Goal: Task Accomplishment & Management: Manage account settings

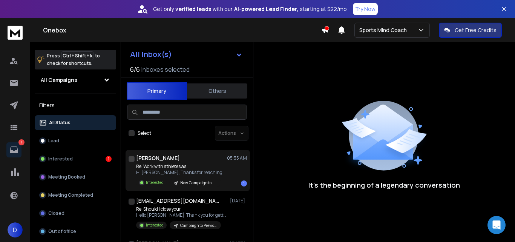
click at [168, 171] on p "Hi [PERSON_NAME], Thanks for reaching" at bounding box center [179, 172] width 86 height 6
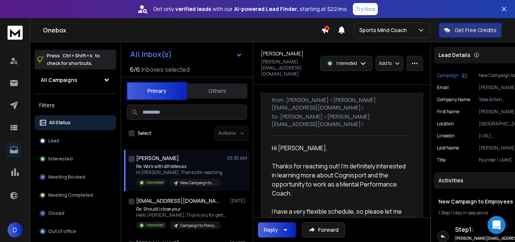
scroll to position [61, 0]
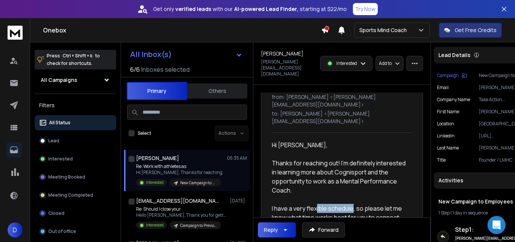
drag, startPoint x: 317, startPoint y: 164, endPoint x: 353, endPoint y: 164, distance: 36.6
click at [353, 164] on div "Hi [PERSON_NAME], Thanks for reaching out! I'm definitely interested in learnin…" at bounding box center [339, 199] width 134 height 118
drag, startPoint x: 353, startPoint y: 164, endPoint x: 321, endPoint y: 165, distance: 32.4
click at [321, 165] on div "Hi [PERSON_NAME], Thanks for reaching out! I'm definitely interested in learnin…" at bounding box center [339, 199] width 134 height 118
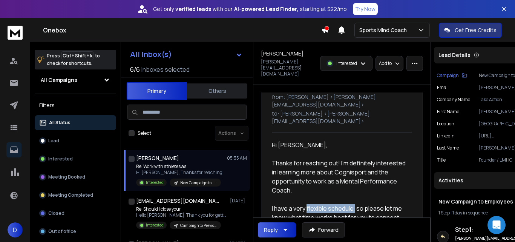
click at [321, 165] on div "Hi [PERSON_NAME], Thanks for reaching out! I'm definitely interested in learnin…" at bounding box center [339, 199] width 134 height 118
click at [305, 180] on div "Hi [PERSON_NAME], Thanks for reaching out! I'm definitely interested in learnin…" at bounding box center [339, 199] width 134 height 118
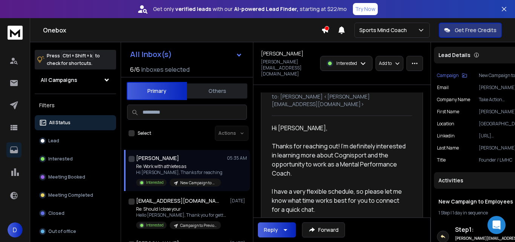
scroll to position [76, 0]
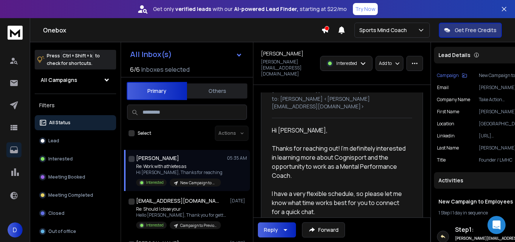
click at [361, 126] on div "Hi [PERSON_NAME], Thanks for reaching out! I'm definitely interested in learnin…" at bounding box center [339, 185] width 134 height 118
click at [278, 51] on h1 "[PERSON_NAME]" at bounding box center [282, 54] width 43 height 8
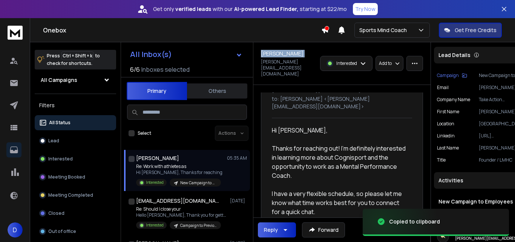
click at [278, 51] on h1 "[PERSON_NAME]" at bounding box center [282, 54] width 43 height 8
copy div "[PERSON_NAME] [PERSON_NAME]"
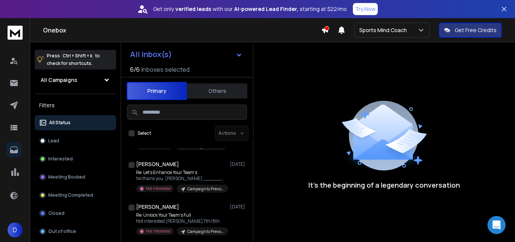
scroll to position [0, 0]
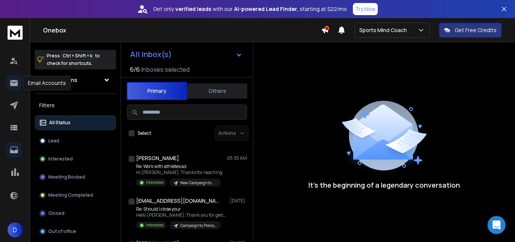
click at [12, 81] on icon at bounding box center [14, 83] width 8 height 6
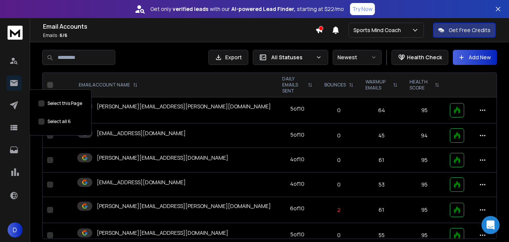
click at [49, 85] on button "Select this Page" at bounding box center [50, 85] width 6 height 6
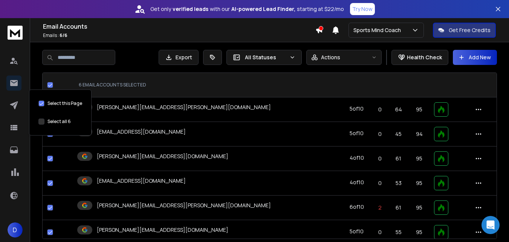
click at [40, 123] on button "Select this Page" at bounding box center [41, 121] width 6 height 6
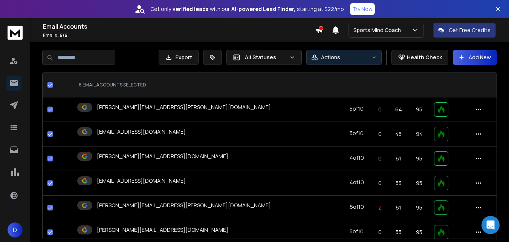
click at [346, 64] on button "Actions" at bounding box center [343, 57] width 75 height 15
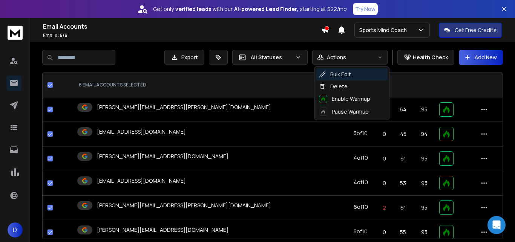
click at [339, 74] on div "Bulk Edit" at bounding box center [335, 74] width 32 height 8
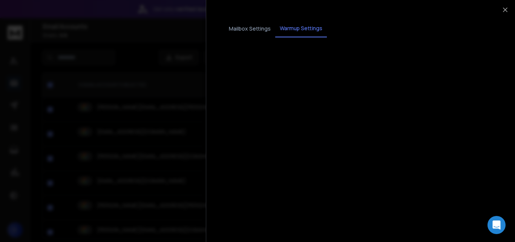
click at [297, 35] on button "Warmup Settings" at bounding box center [301, 28] width 52 height 17
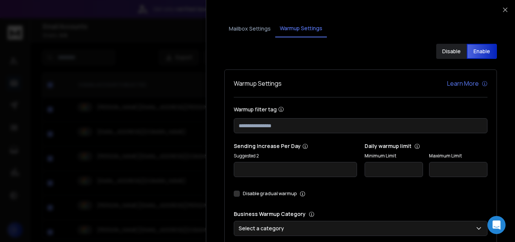
click at [244, 32] on button "Mailbox Settings" at bounding box center [249, 28] width 51 height 17
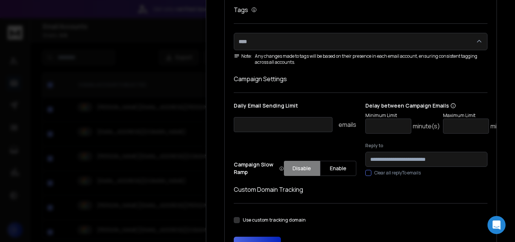
scroll to position [196, 0]
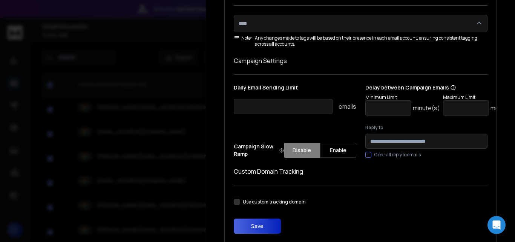
click at [138, 113] on div at bounding box center [257, 121] width 515 height 242
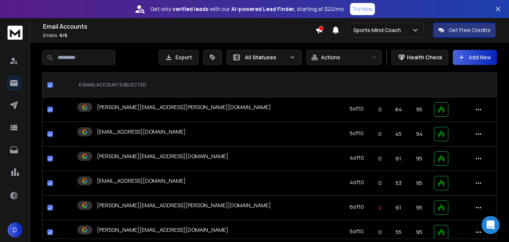
click at [131, 105] on p "[PERSON_NAME][EMAIL_ADDRESS][PERSON_NAME][DOMAIN_NAME]" at bounding box center [184, 107] width 174 height 8
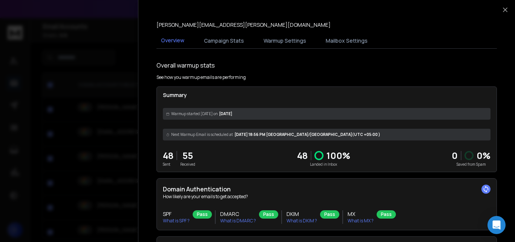
click at [340, 38] on button "Mailbox Settings" at bounding box center [346, 40] width 51 height 17
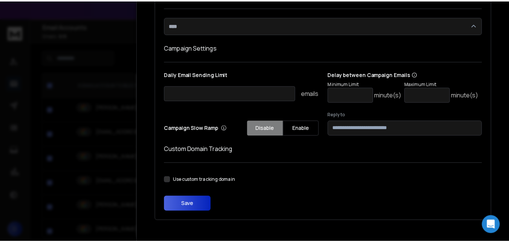
scroll to position [0, 0]
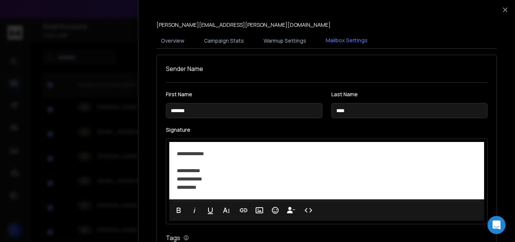
click at [501, 6] on div "**********" at bounding box center [326, 121] width 377 height 242
click at [501, 9] on icon "button" at bounding box center [505, 10] width 8 height 8
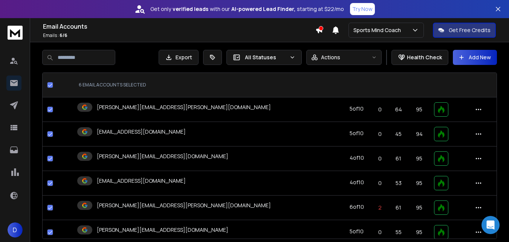
click at [330, 48] on div "Export All Statuses Actions Health Check Add New 6 EMAIL ACCOUNTS SELECTED [PER…" at bounding box center [269, 144] width 479 height 204
click at [331, 55] on p "Actions" at bounding box center [330, 58] width 19 height 8
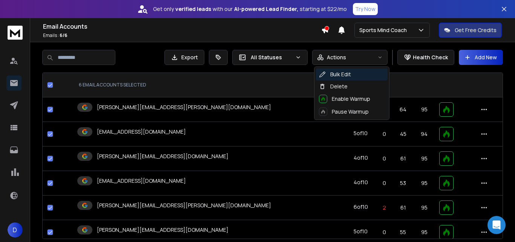
click at [335, 74] on div "Bulk Edit" at bounding box center [335, 74] width 32 height 8
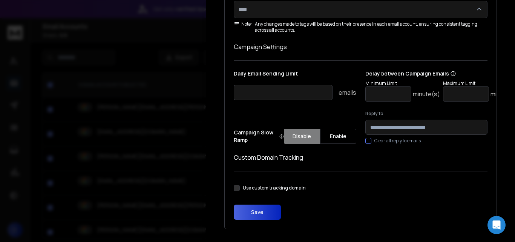
scroll to position [223, 0]
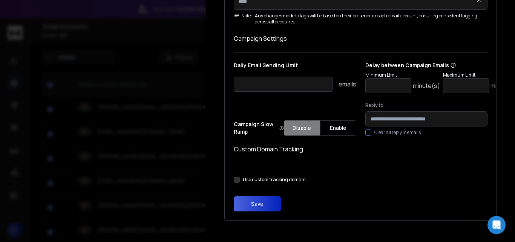
click at [276, 77] on input "number" at bounding box center [283, 84] width 98 height 15
type input "**"
click at [388, 79] on input "number" at bounding box center [388, 85] width 46 height 15
click at [452, 81] on input "number" at bounding box center [466, 85] width 46 height 15
type input "*"
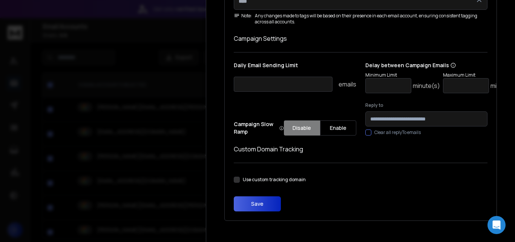
type input "**"
click at [388, 78] on input "*" at bounding box center [388, 85] width 46 height 15
type input "**"
click at [316, 61] on p "Daily Email Sending Limit" at bounding box center [295, 66] width 122 height 11
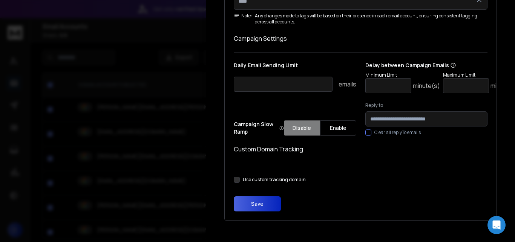
click at [245, 196] on button "Save" at bounding box center [257, 203] width 47 height 15
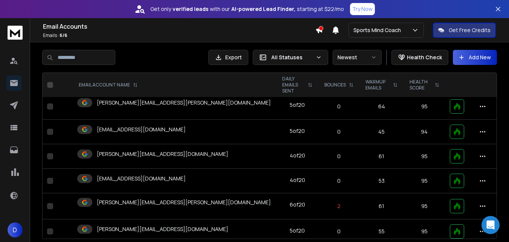
scroll to position [0, 0]
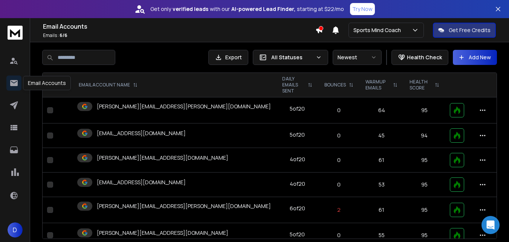
click at [13, 80] on icon at bounding box center [14, 83] width 8 height 6
click at [19, 108] on link at bounding box center [13, 105] width 15 height 15
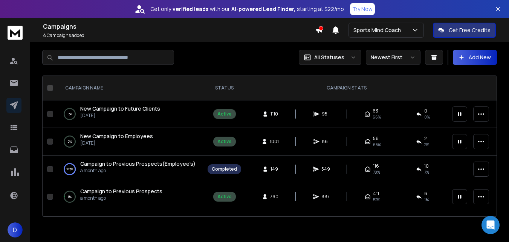
click at [166, 188] on div "1 % Campaign to Previous Prospects a month ago" at bounding box center [130, 196] width 132 height 18
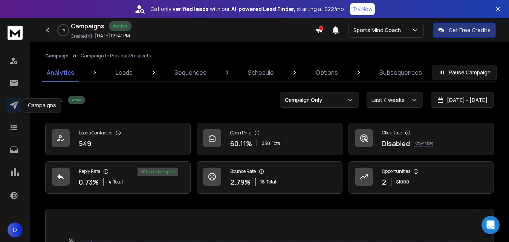
click at [15, 108] on icon at bounding box center [13, 105] width 9 height 9
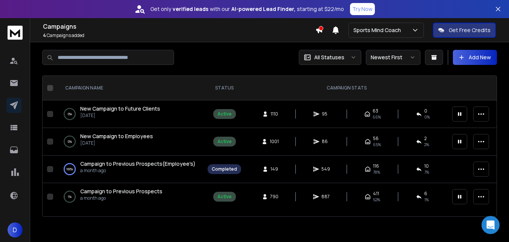
click at [134, 136] on span "New Campaign to Employees" at bounding box center [116, 135] width 73 height 7
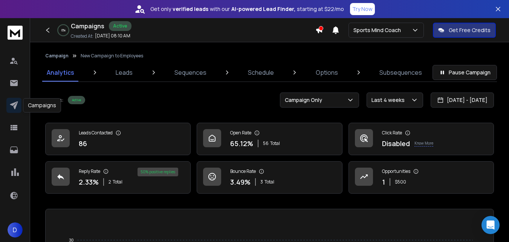
click at [15, 107] on icon at bounding box center [14, 105] width 8 height 8
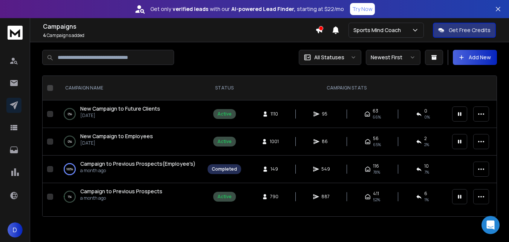
click at [25, 147] on div "D" at bounding box center [15, 131] width 30 height 227
click at [21, 149] on link at bounding box center [13, 149] width 15 height 15
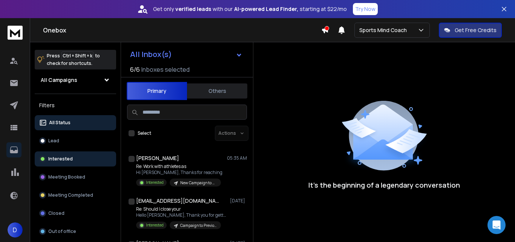
click at [83, 158] on button "Interested" at bounding box center [75, 158] width 81 height 15
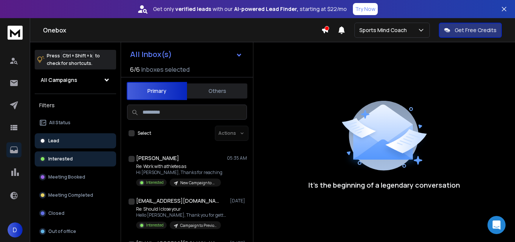
click at [64, 136] on button "Lead" at bounding box center [75, 140] width 81 height 15
